Goal: Find specific page/section: Find specific page/section

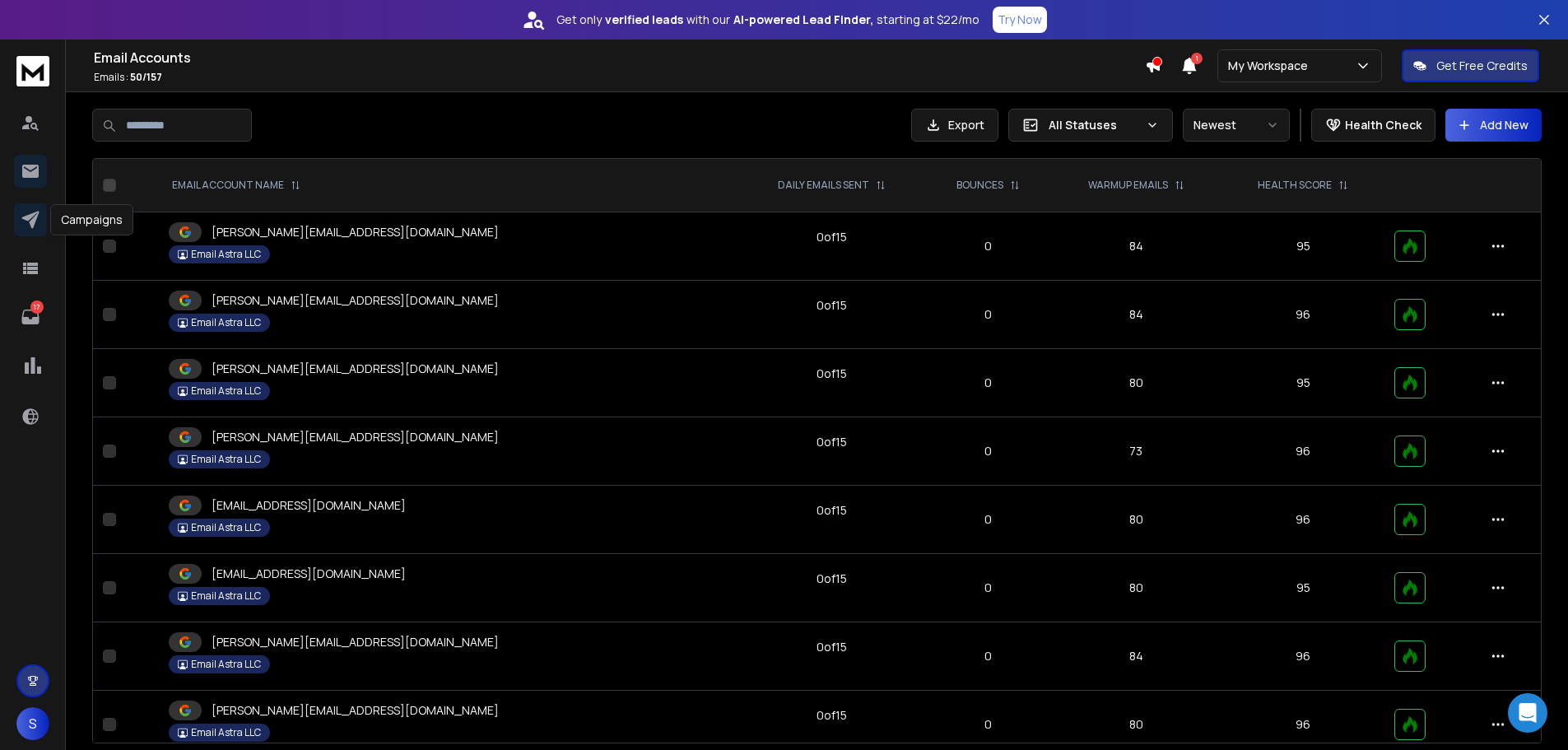
click at [37, 213] on icon at bounding box center [30, 219] width 18 height 18
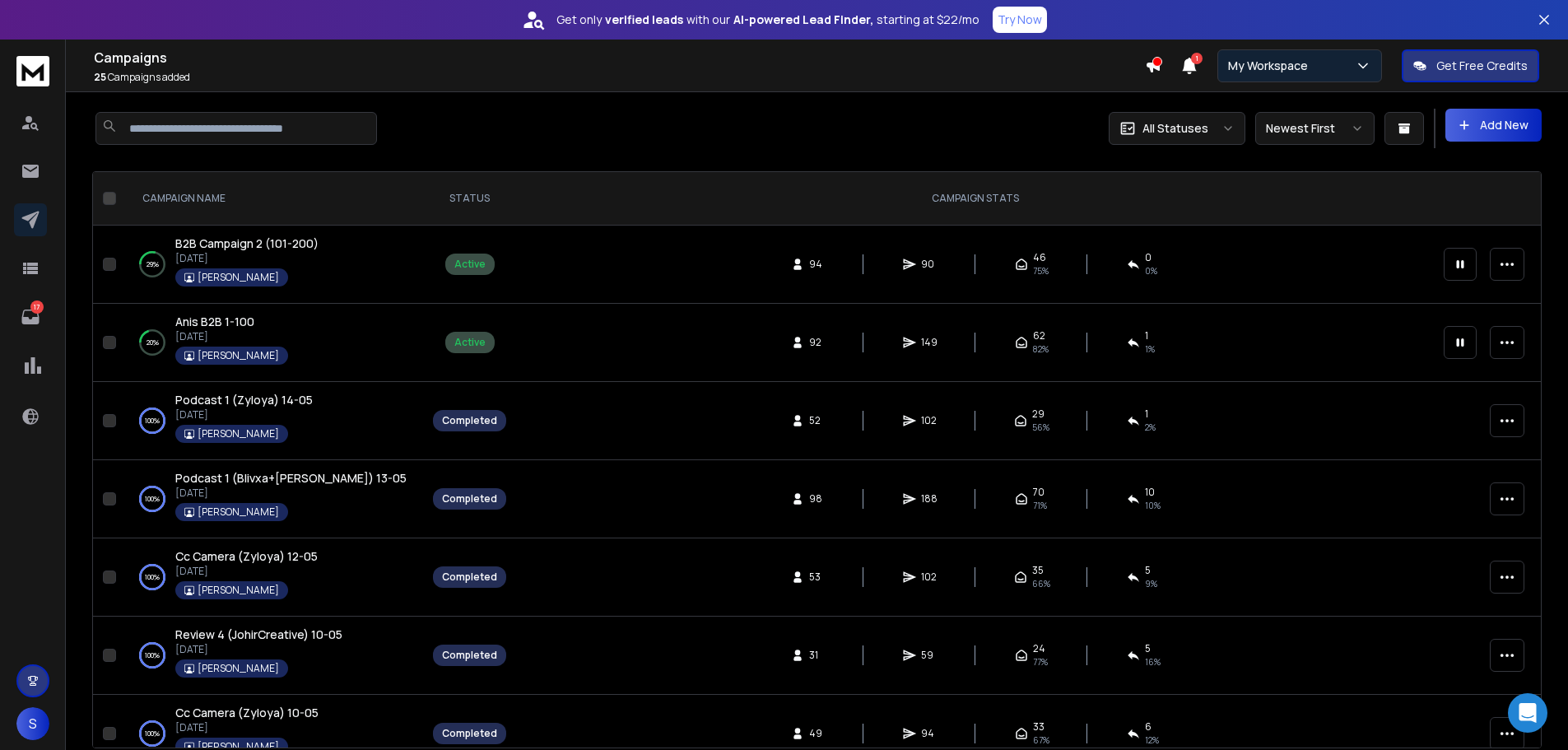
click at [1357, 61] on div "My Workspace" at bounding box center [1300, 66] width 144 height 17
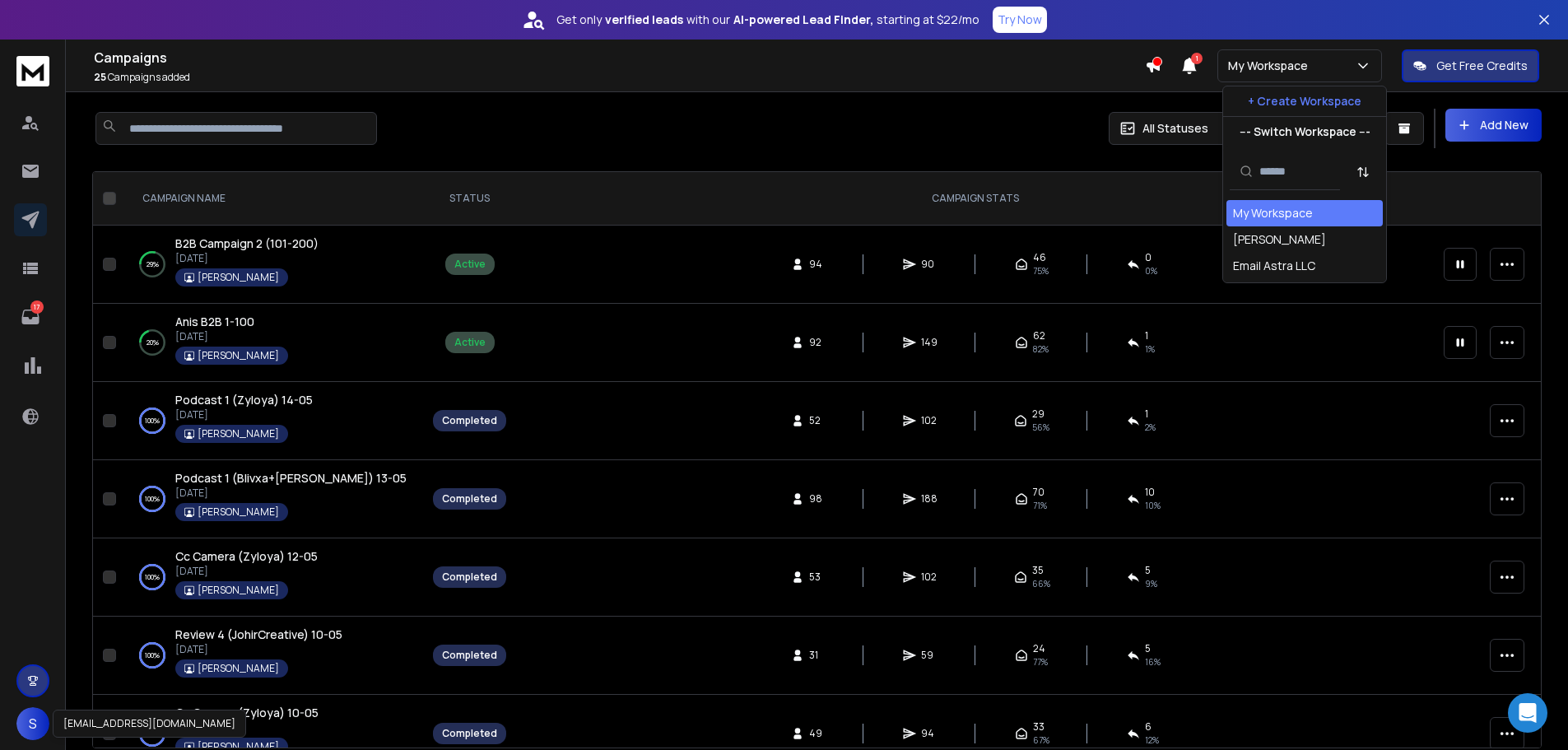
click at [40, 732] on span "S" at bounding box center [33, 723] width 33 height 33
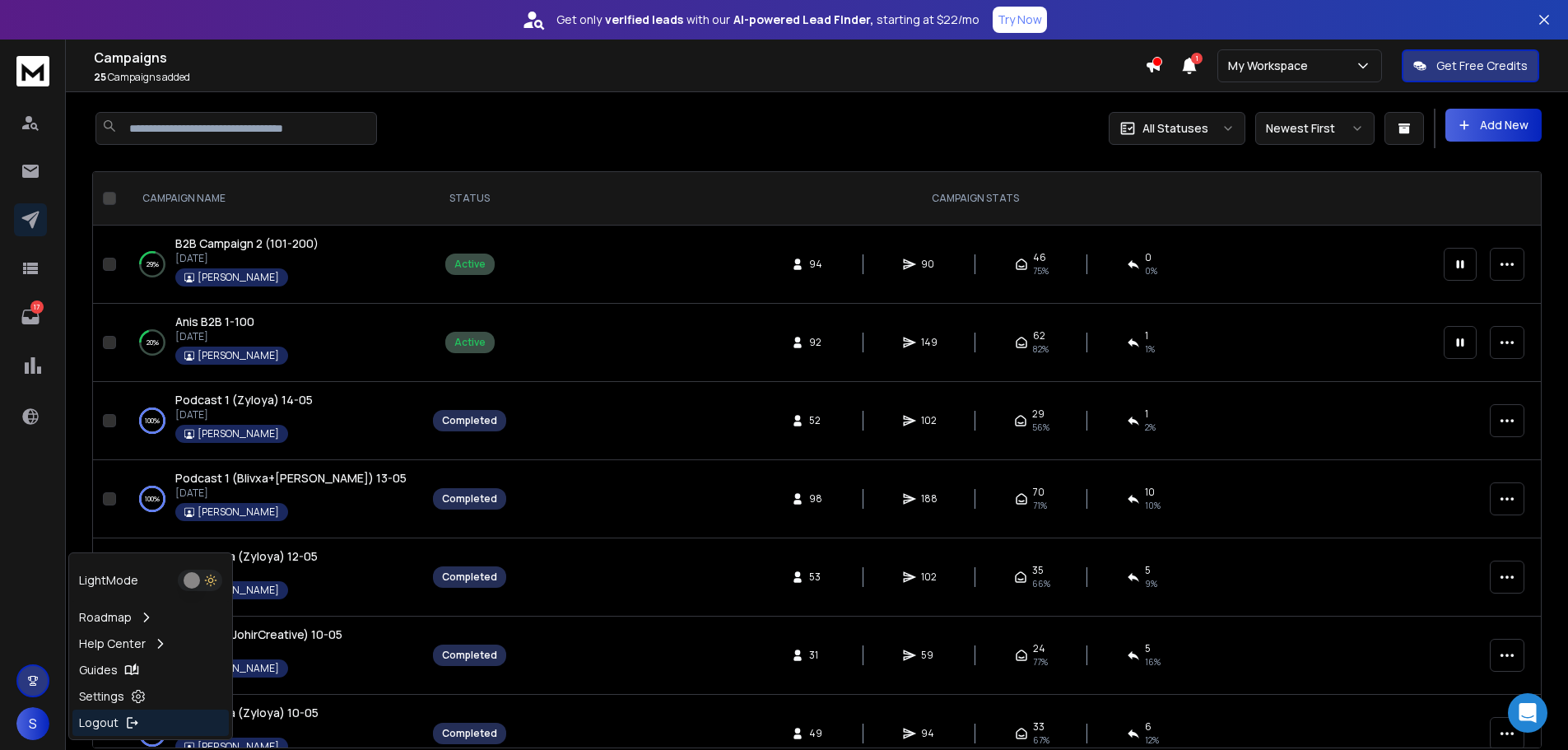
click at [127, 723] on icon at bounding box center [133, 723] width 15 height 15
